Goal: Task Accomplishment & Management: Manage account settings

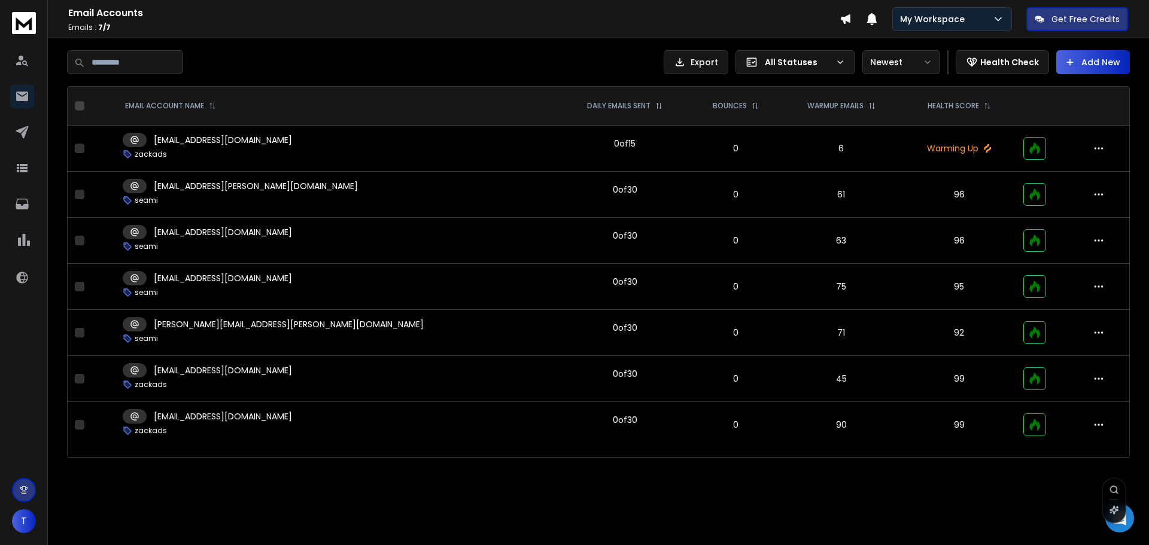
click at [930, 22] on p "My Workspace" at bounding box center [934, 19] width 69 height 12
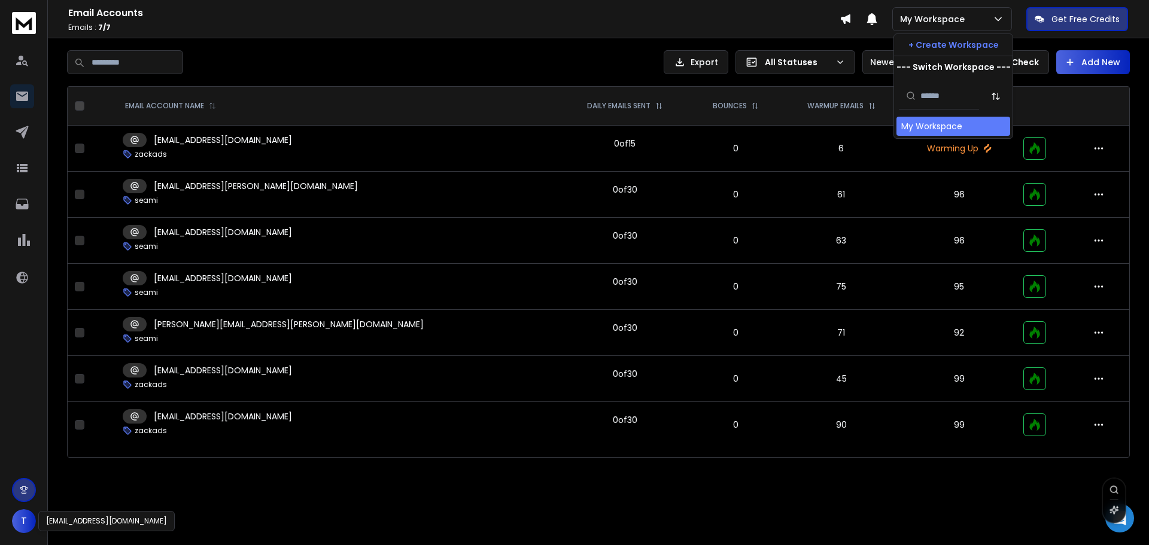
click at [25, 513] on span "T" at bounding box center [24, 521] width 24 height 24
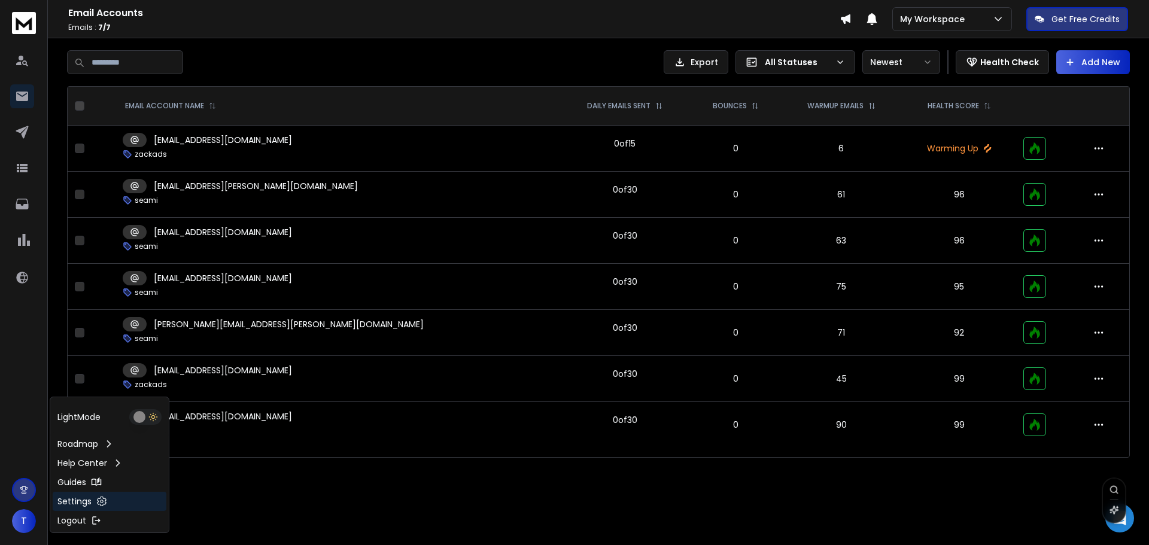
click at [80, 506] on p "Settings" at bounding box center [74, 501] width 34 height 12
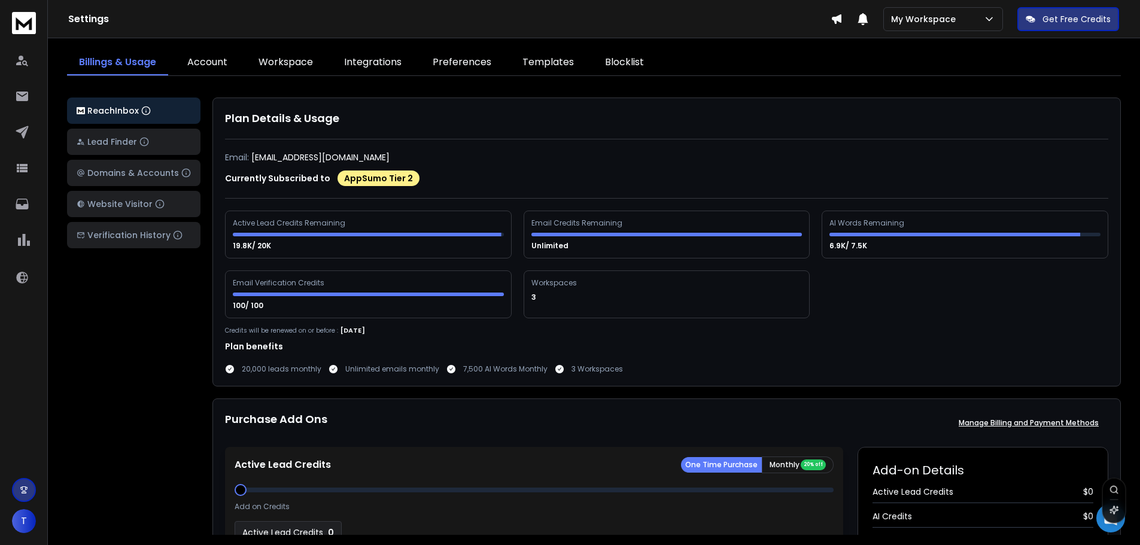
click at [1083, 17] on p "Get Free Credits" at bounding box center [1076, 19] width 68 height 12
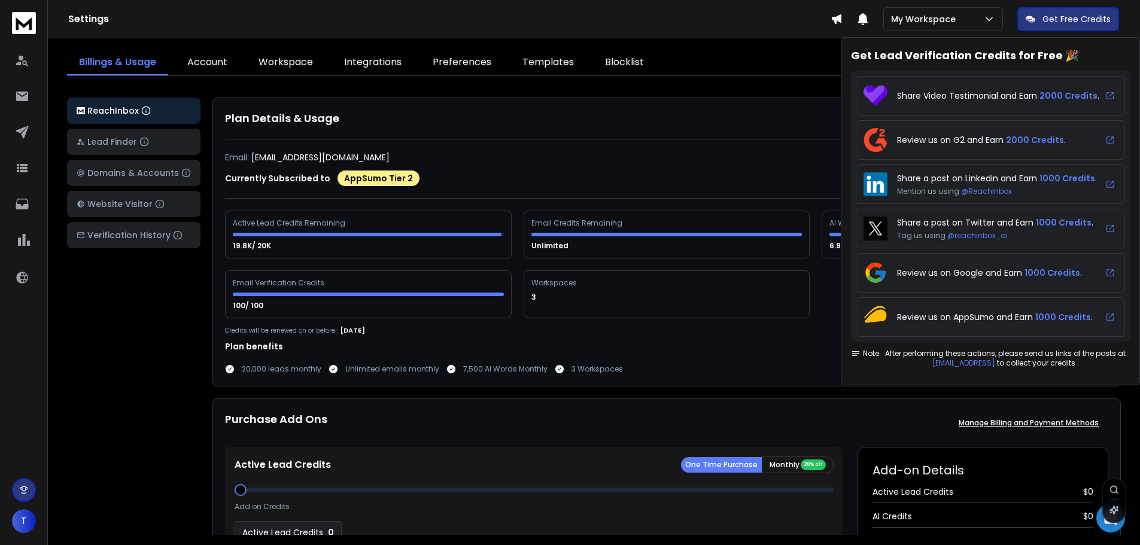
click at [776, 62] on div "[PERSON_NAME] & Usage Account Workspace Integrations Preferences Templates Bloc…" at bounding box center [593, 63] width 1053 height 26
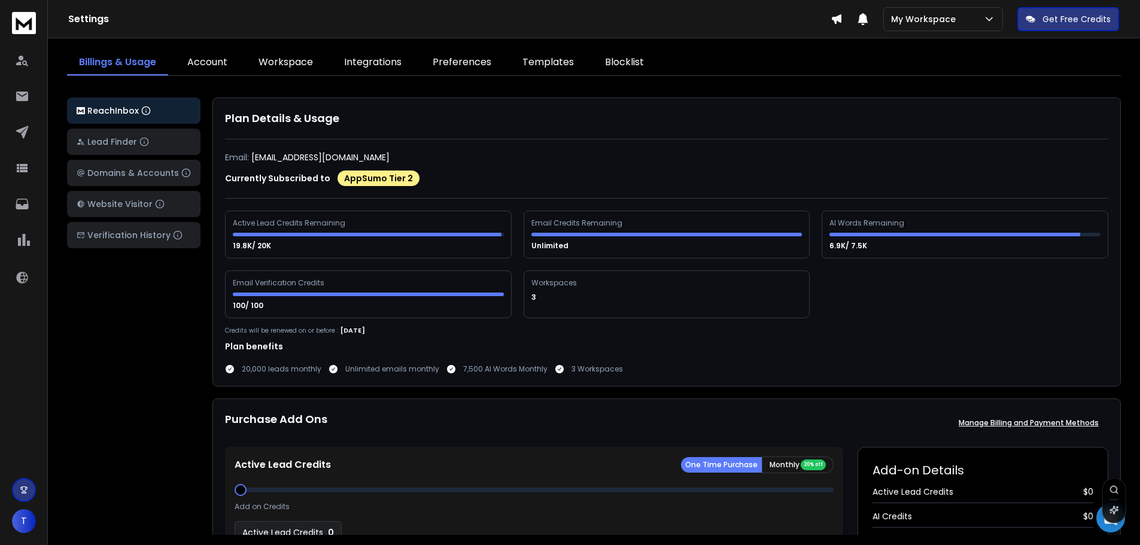
click at [190, 77] on div "ReachInbox Lead Finder Domains & Accounts Website Visitor Verification History …" at bounding box center [593, 310] width 1053 height 468
click at [199, 65] on link "Account" at bounding box center [207, 62] width 64 height 25
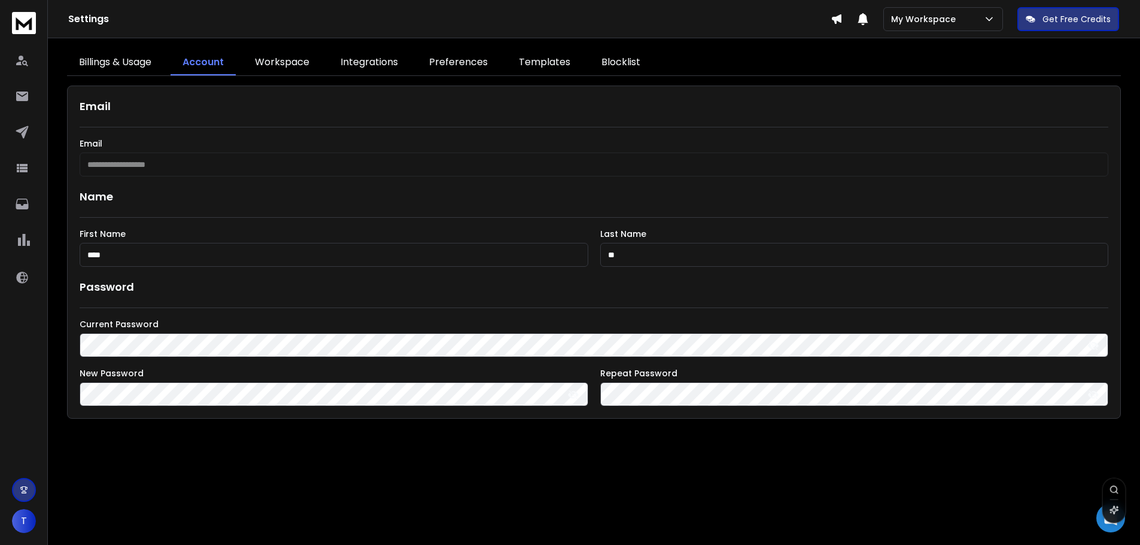
click at [489, 63] on link "Preferences" at bounding box center [458, 62] width 83 height 25
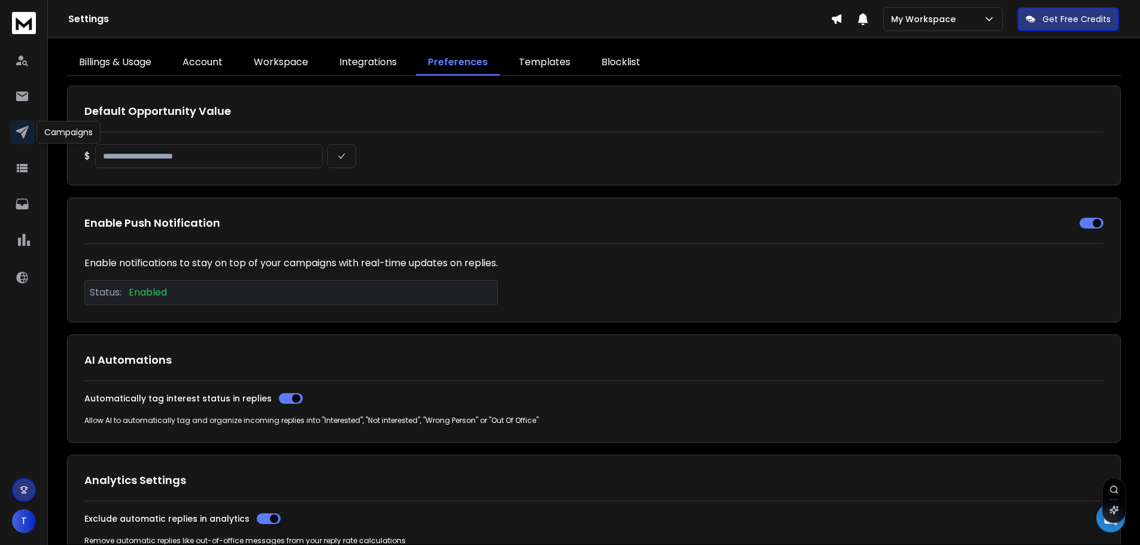
click at [12, 134] on link at bounding box center [22, 132] width 24 height 24
